Goal: Task Accomplishment & Management: Complete application form

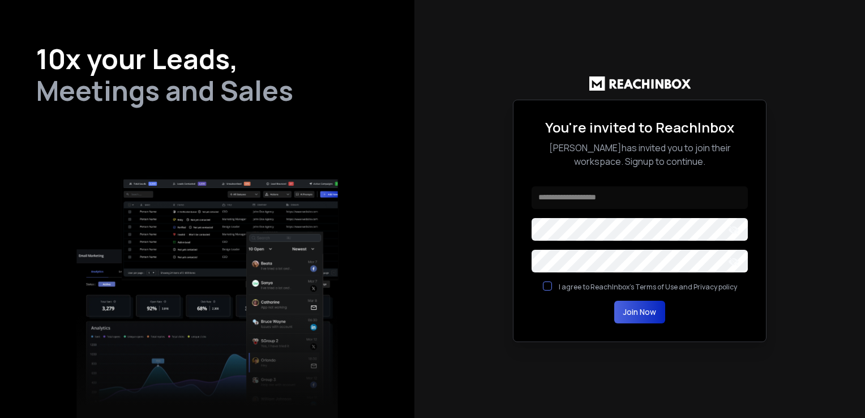
click at [468, 72] on button "Later" at bounding box center [468, 73] width 51 height 28
click at [614, 301] on button "Join Now" at bounding box center [639, 312] width 51 height 23
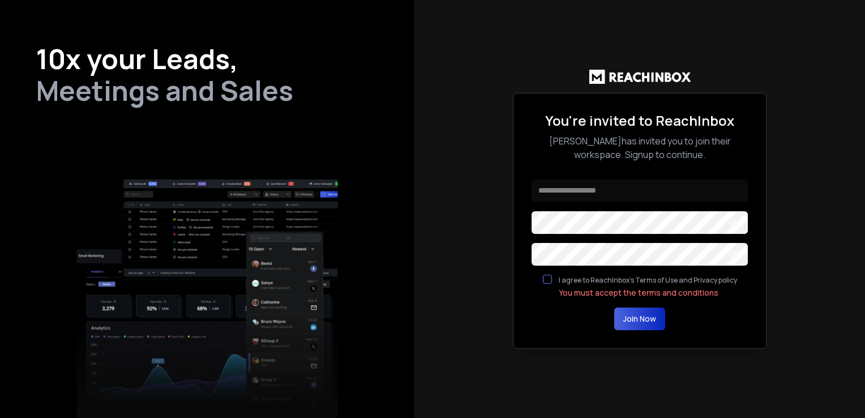
click at [547, 282] on button "I agree to ReachInbox's Terms of Use and Privacy policy" at bounding box center [547, 279] width 9 height 9
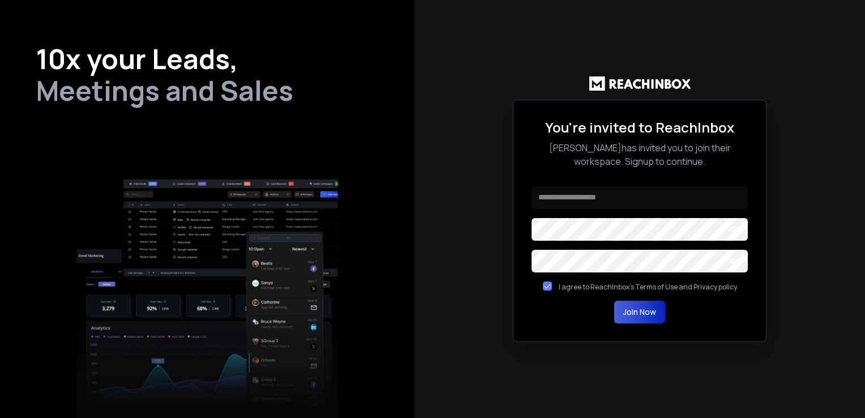
click at [645, 316] on button "Join Now" at bounding box center [639, 312] width 51 height 23
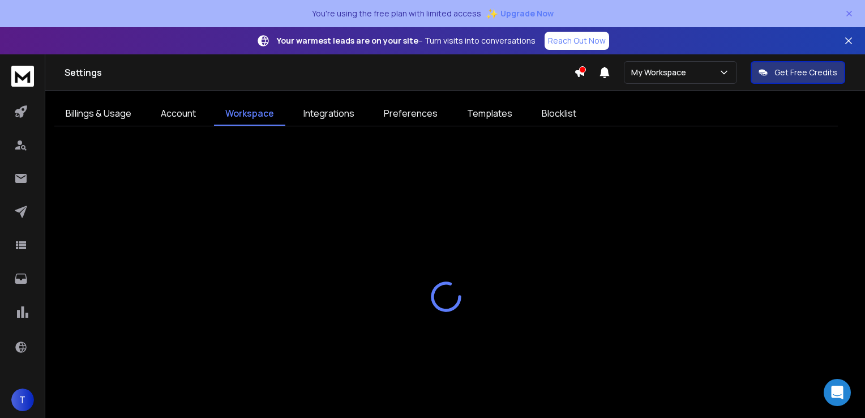
click at [113, 117] on link "Billings & Usage" at bounding box center [98, 114] width 88 height 24
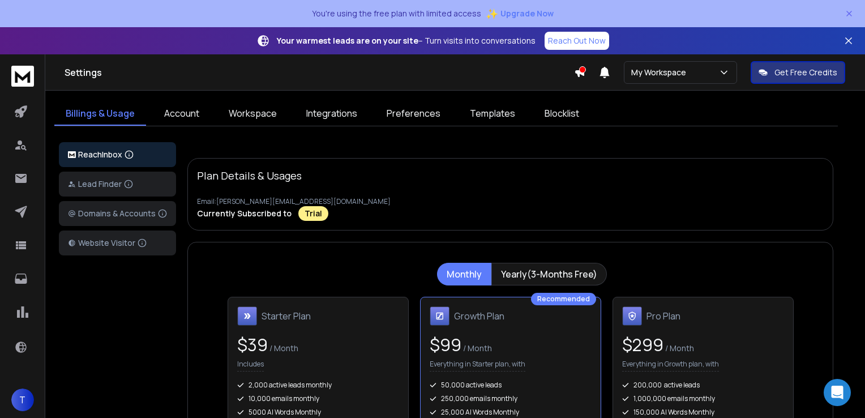
click at [185, 113] on link "Account" at bounding box center [182, 114] width 58 height 24
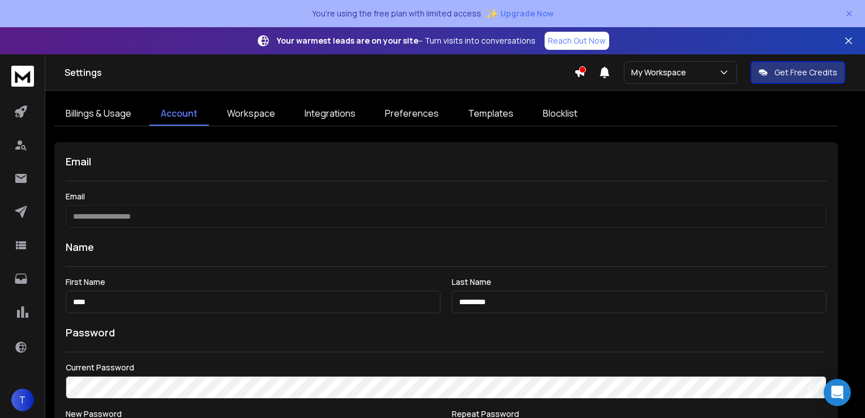
click at [254, 113] on link "Workspace" at bounding box center [251, 114] width 71 height 24
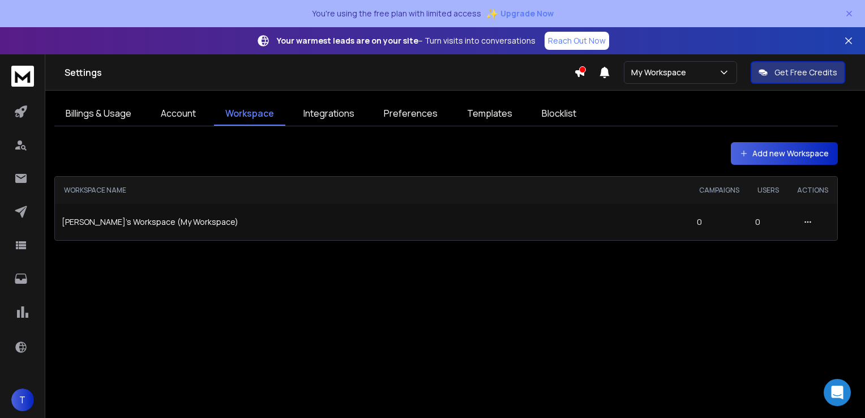
click at [228, 230] on td "[PERSON_NAME]'s Workspace (My Workspace)" at bounding box center [372, 222] width 635 height 36
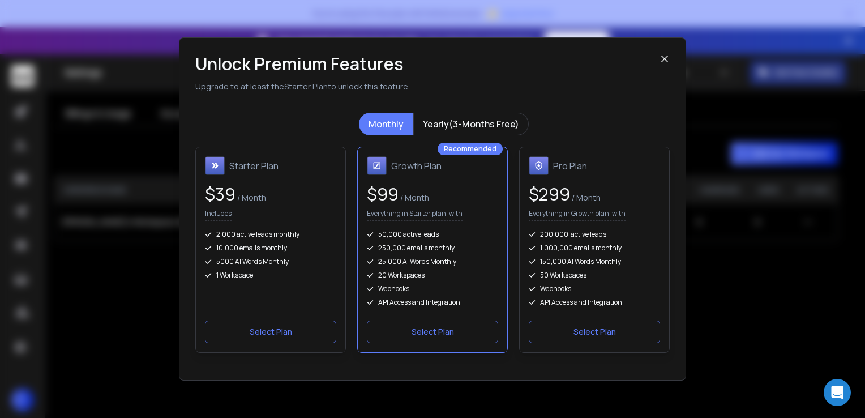
click at [665, 57] on icon at bounding box center [665, 59] width 10 height 10
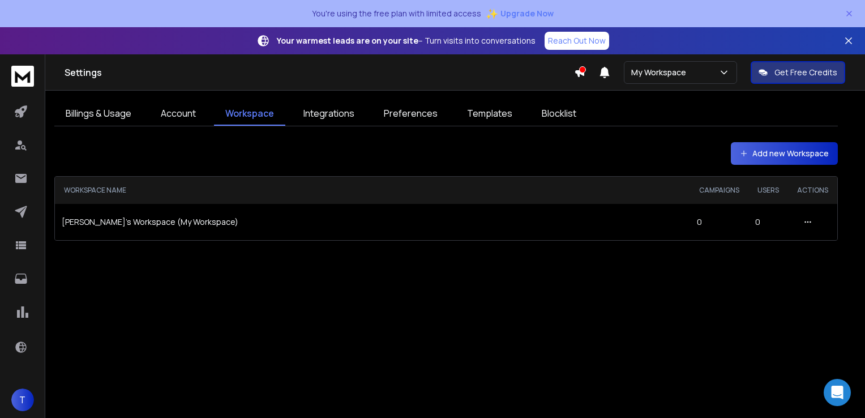
click at [360, 119] on link "Integrations" at bounding box center [329, 114] width 74 height 24
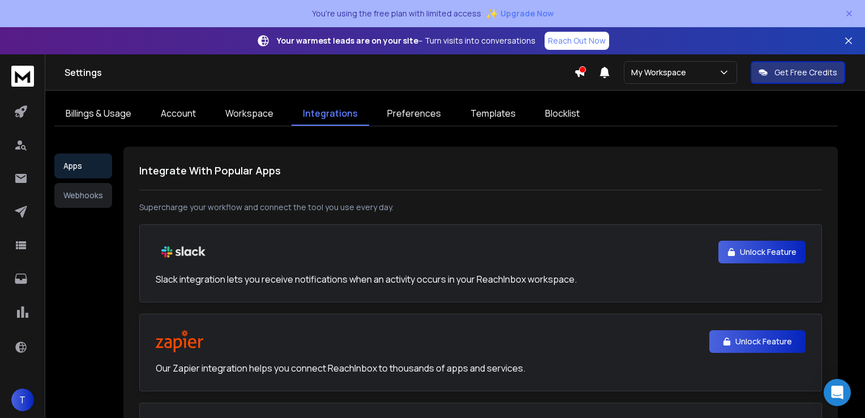
click at [418, 111] on link "Preferences" at bounding box center [414, 114] width 76 height 24
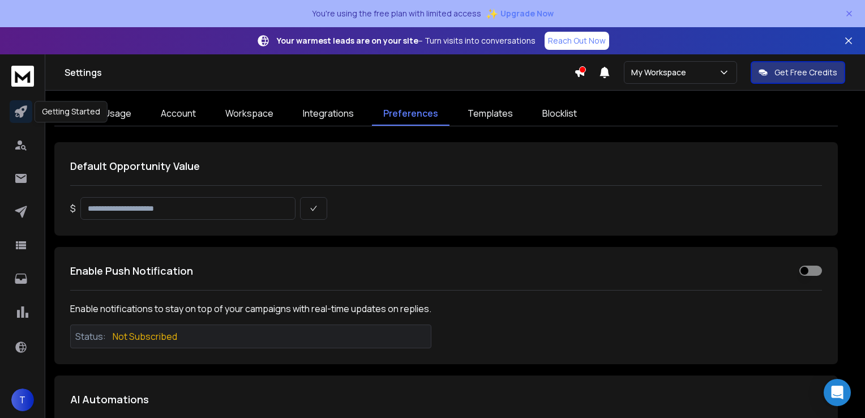
click at [11, 107] on link at bounding box center [21, 111] width 23 height 23
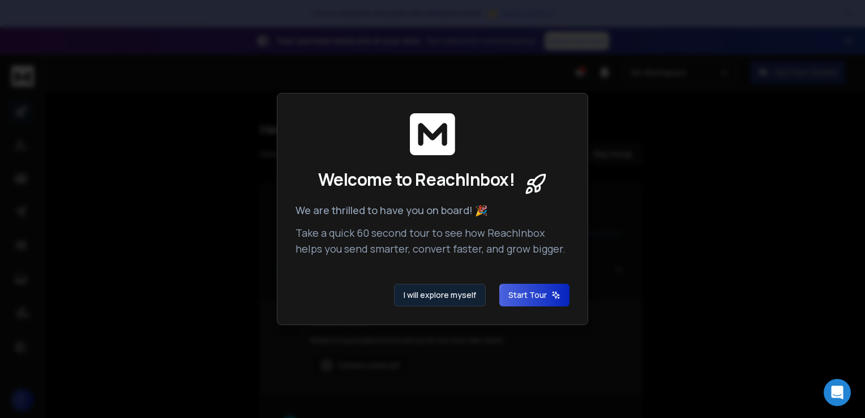
click at [423, 298] on button "I will explore myself" at bounding box center [440, 295] width 92 height 23
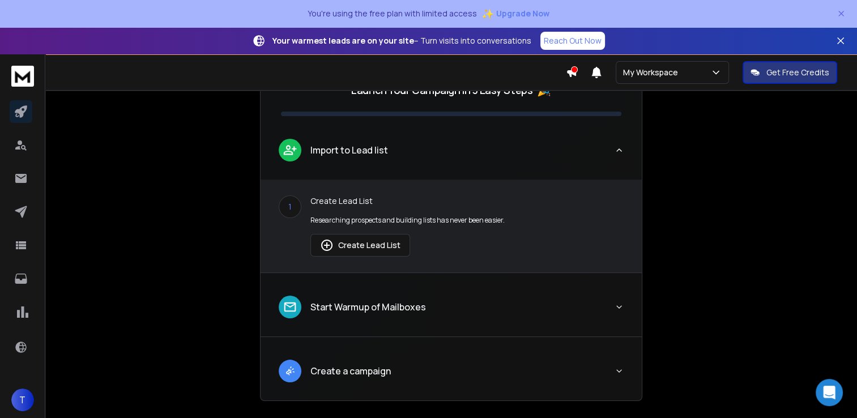
scroll to position [131, 0]
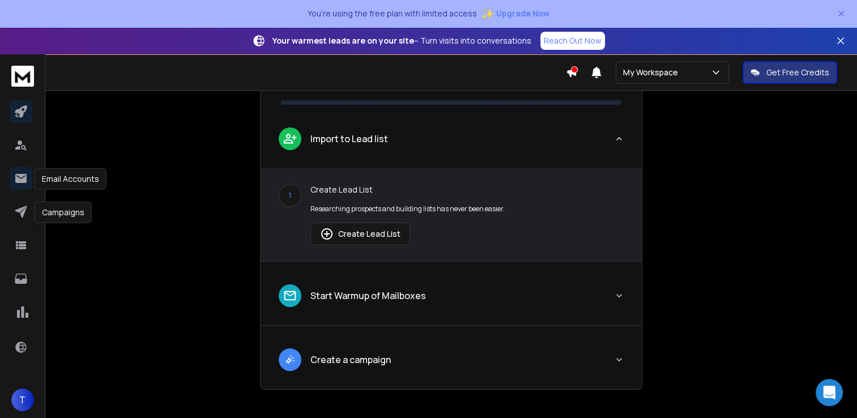
click at [22, 181] on icon at bounding box center [20, 178] width 11 height 9
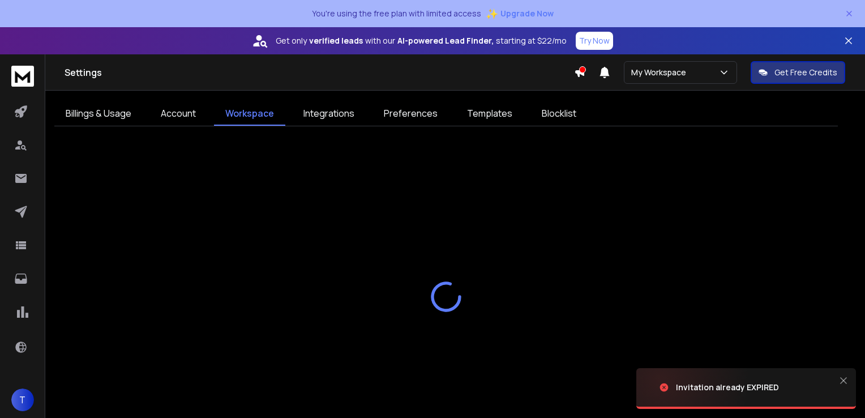
click at [683, 391] on div "Invitation already EXPIRED" at bounding box center [727, 387] width 103 height 11
click at [25, 123] on div at bounding box center [23, 113] width 26 height 27
click at [21, 112] on icon at bounding box center [21, 111] width 12 height 12
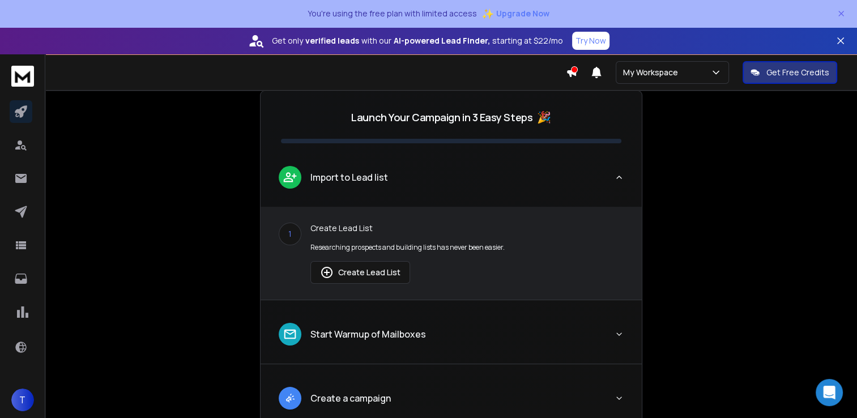
scroll to position [131, 0]
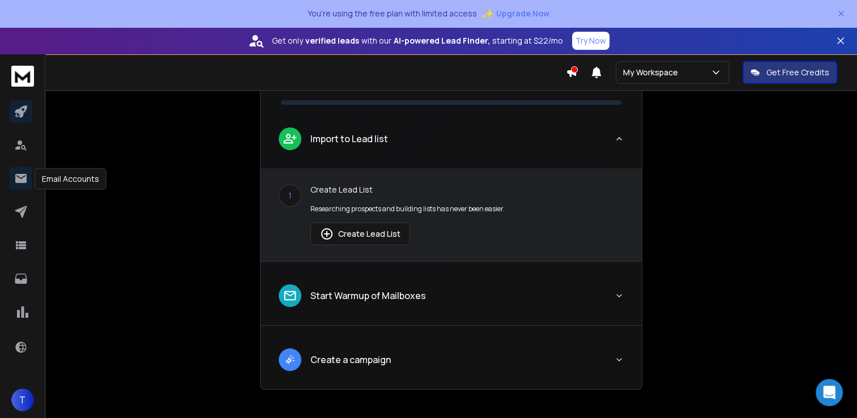
click at [28, 167] on link at bounding box center [21, 178] width 23 height 23
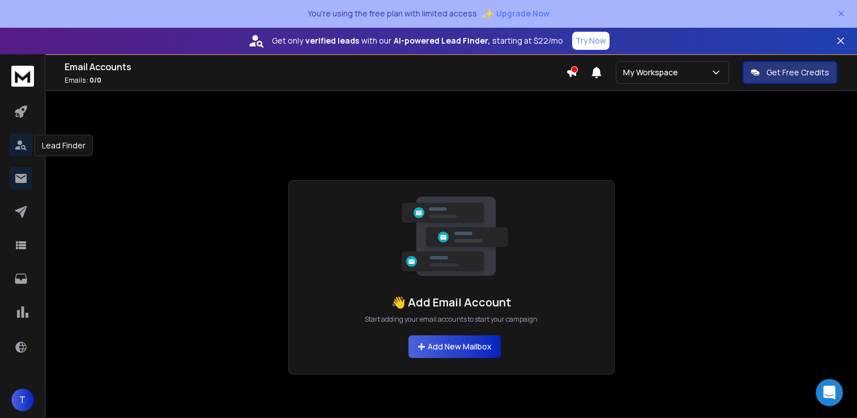
click at [25, 134] on link at bounding box center [21, 145] width 23 height 23
